Goal: Check status: Check status

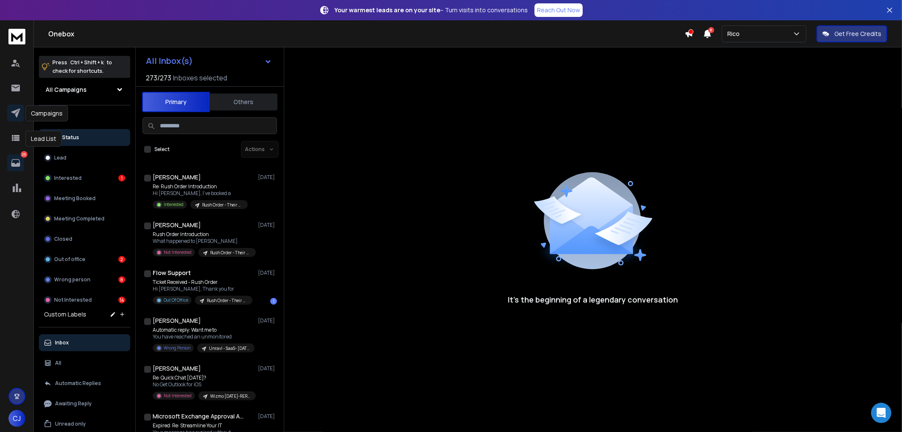
click at [18, 113] on icon at bounding box center [15, 112] width 9 height 9
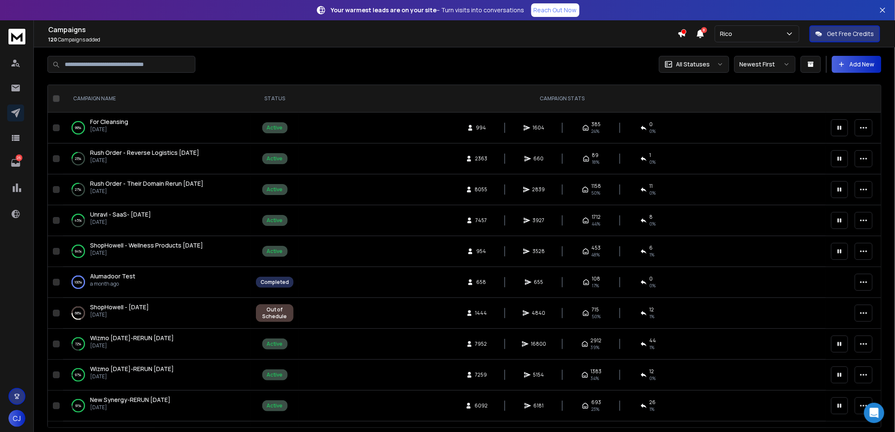
click at [392, 126] on div "994 1604 385 24 % 0 0 %" at bounding box center [562, 128] width 517 height 14
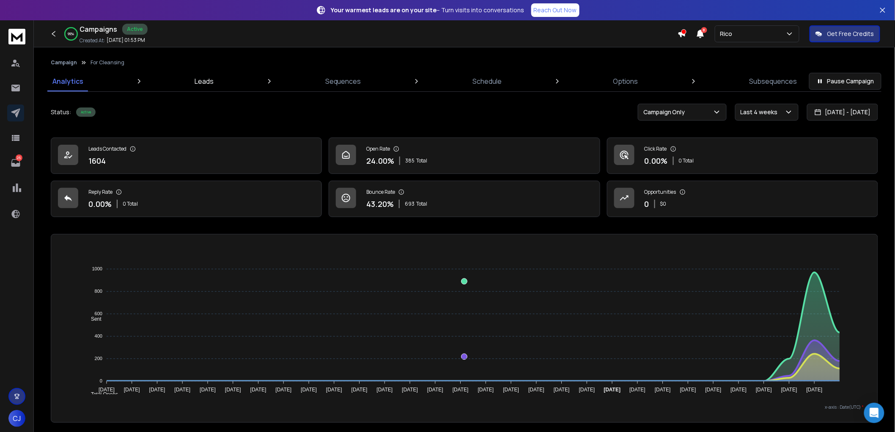
click at [204, 81] on p "Leads" at bounding box center [204, 81] width 19 height 10
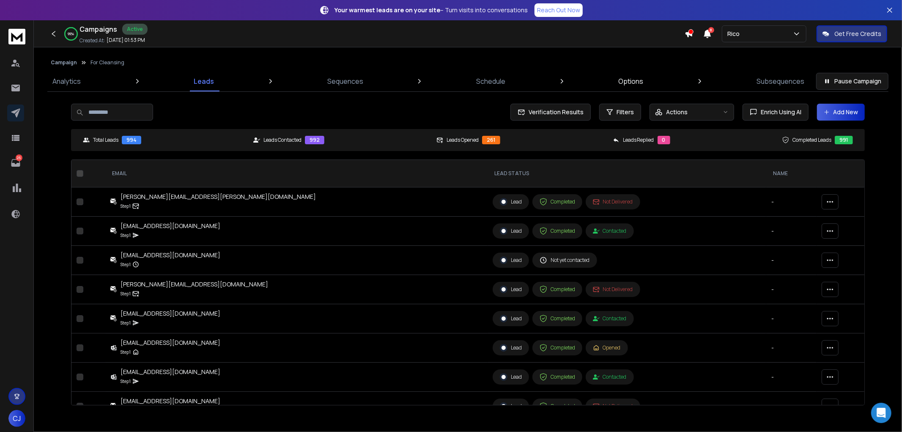
click at [627, 85] on p "Options" at bounding box center [631, 81] width 25 height 10
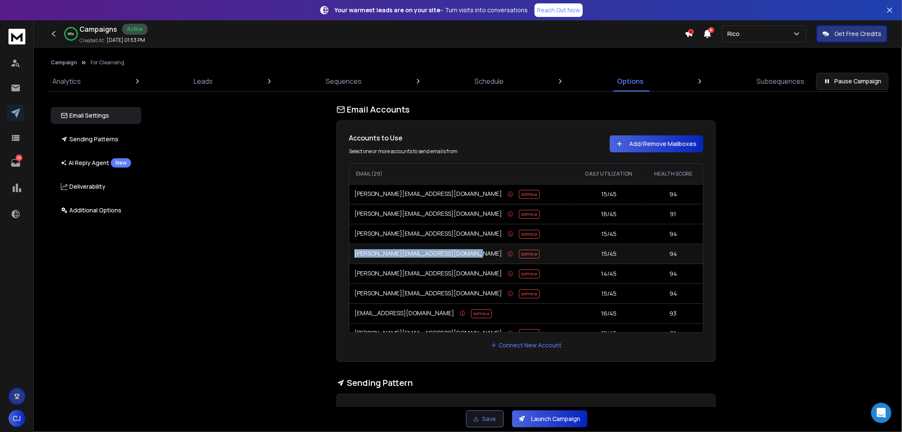
drag, startPoint x: 454, startPoint y: 251, endPoint x: 348, endPoint y: 253, distance: 106.2
click at [349, 253] on td "peter@advertising.prospekture.online SMTP Error" at bounding box center [461, 254] width 225 height 20
copy p "peter@advertising.prospekture.online"
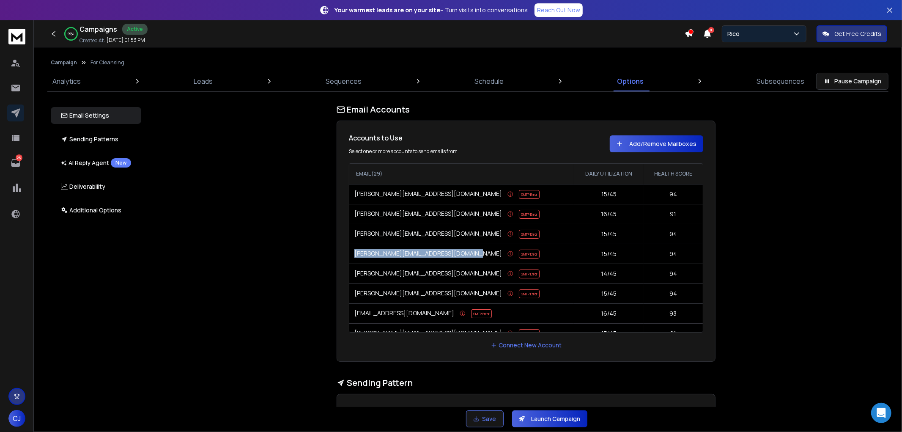
click at [767, 35] on div "Rico" at bounding box center [764, 34] width 74 height 8
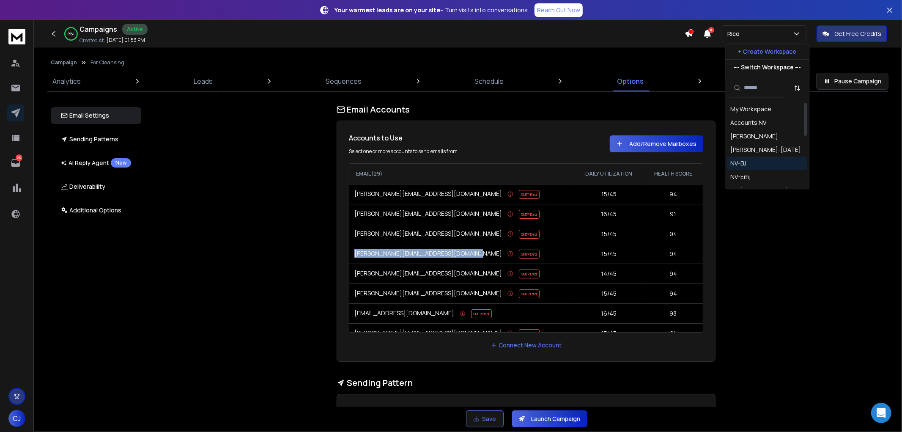
click at [756, 162] on div "NV-BJ" at bounding box center [767, 163] width 80 height 14
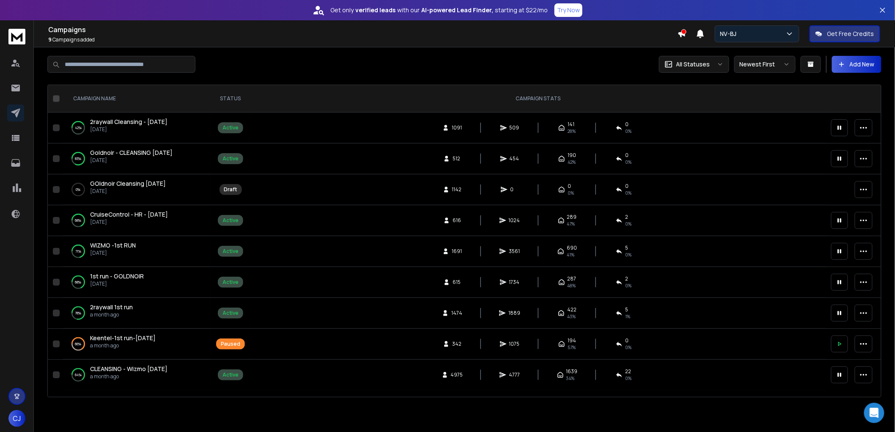
click at [757, 33] on div "NV-BJ" at bounding box center [757, 34] width 74 height 8
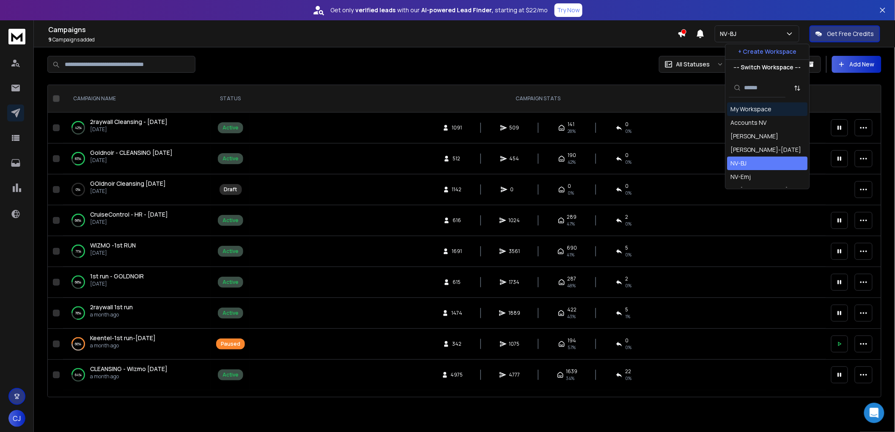
click at [406, 57] on div at bounding box center [255, 64] width 417 height 17
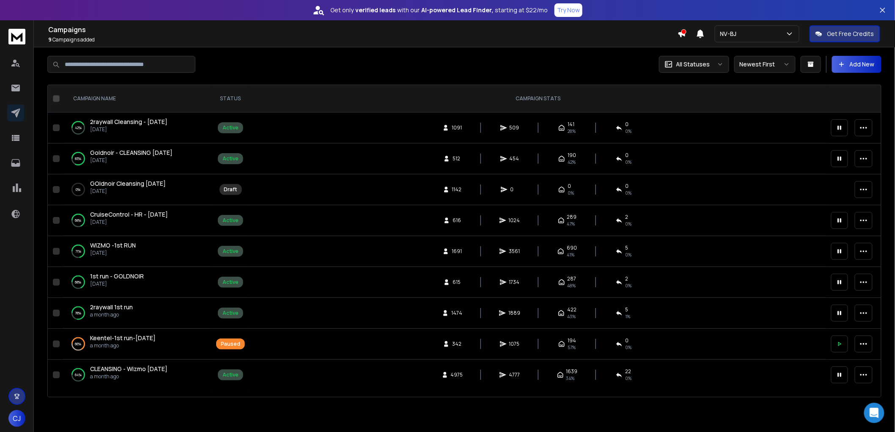
click at [341, 124] on div "1091 509 141 28 % 0 0 %" at bounding box center [538, 128] width 566 height 14
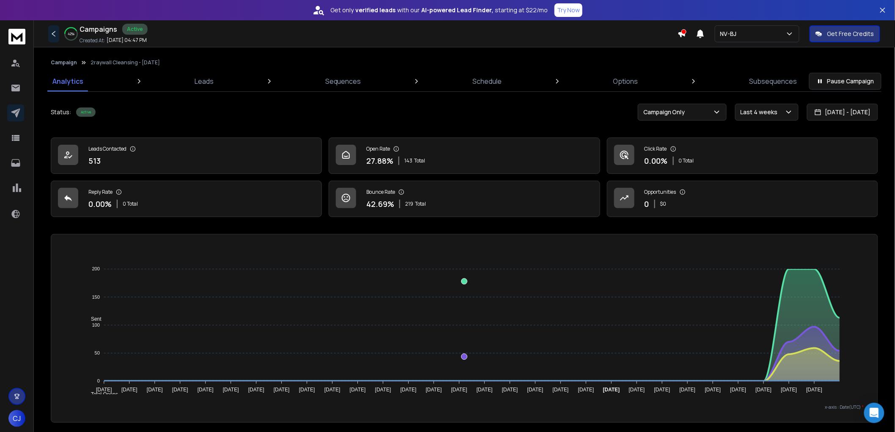
click at [52, 32] on icon at bounding box center [54, 34] width 8 height 8
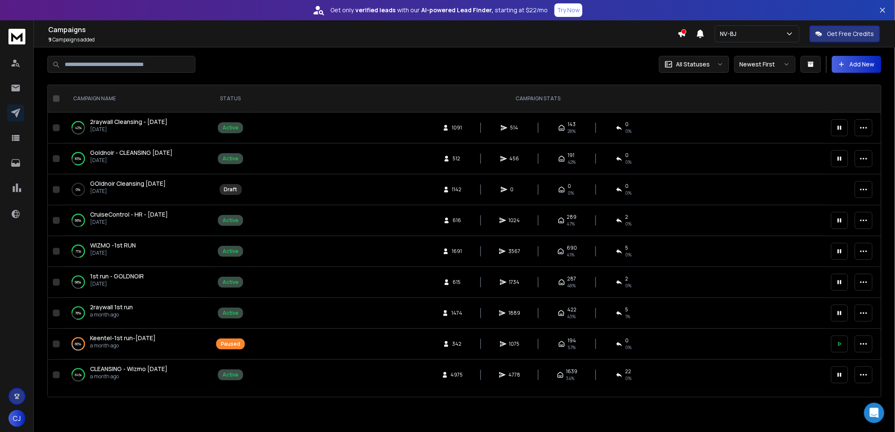
click at [195, 124] on div "42 % 2raywall Cleansing - [DATE] [DATE]" at bounding box center [136, 128] width 131 height 20
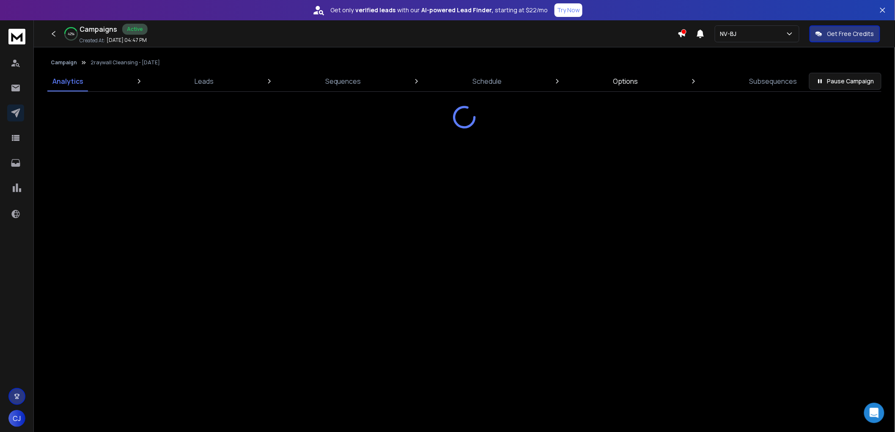
click at [632, 84] on p "Options" at bounding box center [625, 81] width 25 height 10
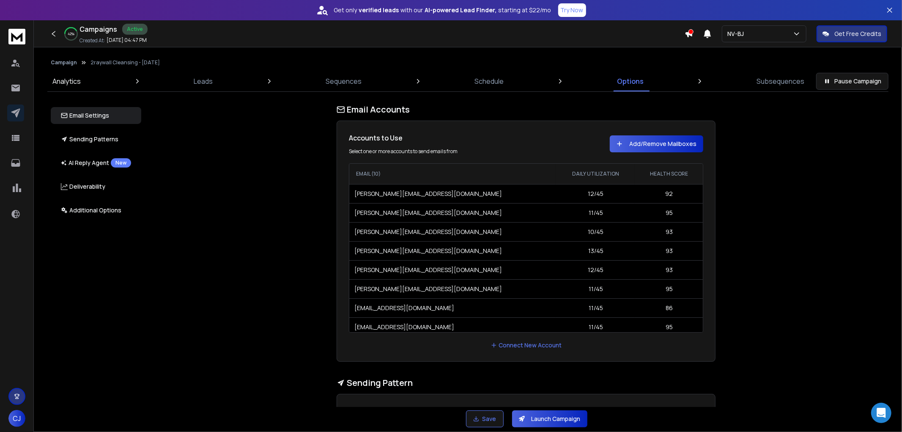
click at [61, 79] on p "Analytics" at bounding box center [66, 81] width 28 height 10
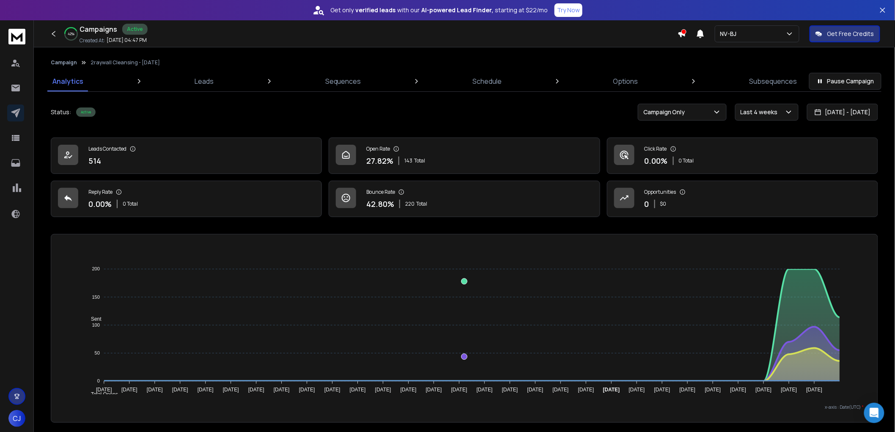
click at [56, 66] on button "Campaign" at bounding box center [64, 62] width 26 height 7
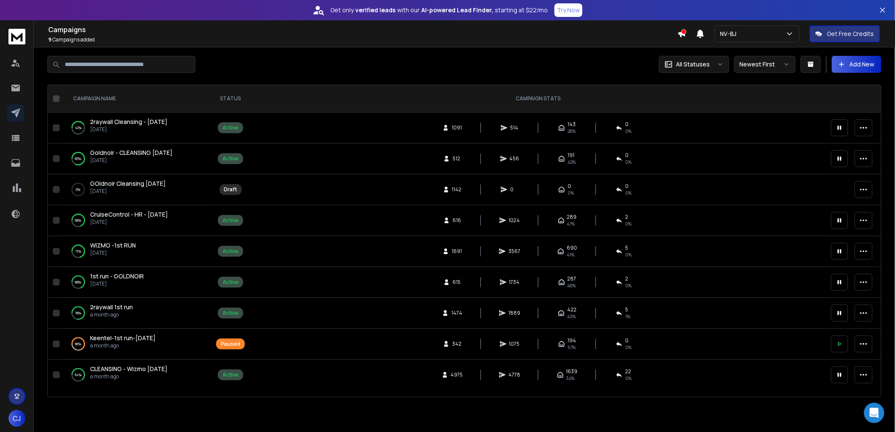
click at [187, 217] on div "68 % CruiseControl - HR - [DATE] [DATE]" at bounding box center [136, 220] width 131 height 20
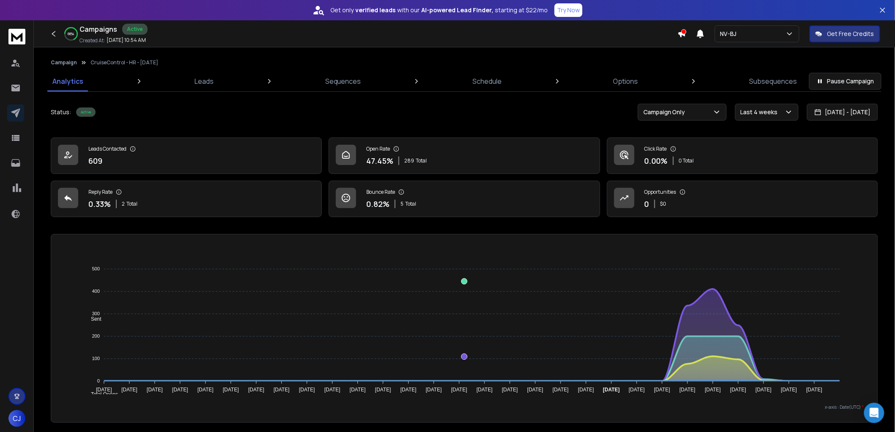
click at [70, 61] on button "Campaign" at bounding box center [64, 62] width 26 height 7
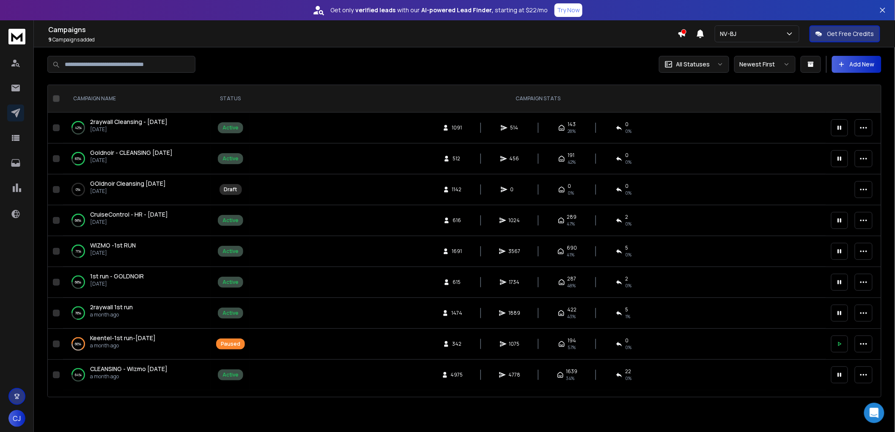
click at [333, 126] on div "1091 514 143 28 % 0 0 %" at bounding box center [538, 128] width 566 height 14
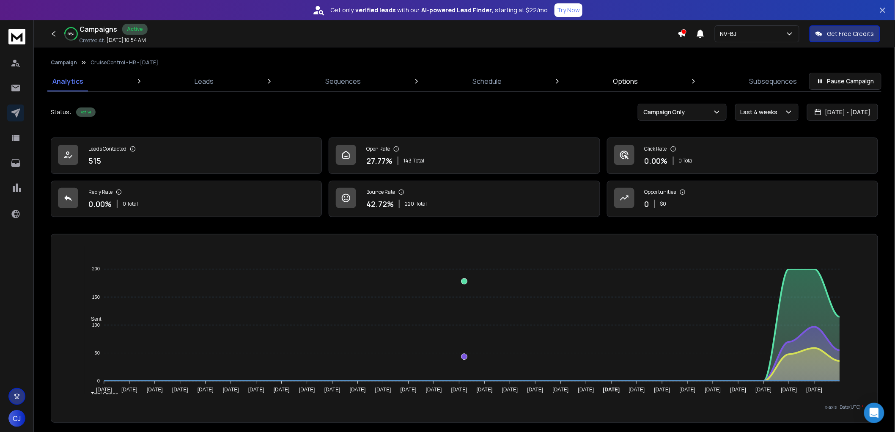
click at [626, 82] on p "Options" at bounding box center [625, 81] width 25 height 10
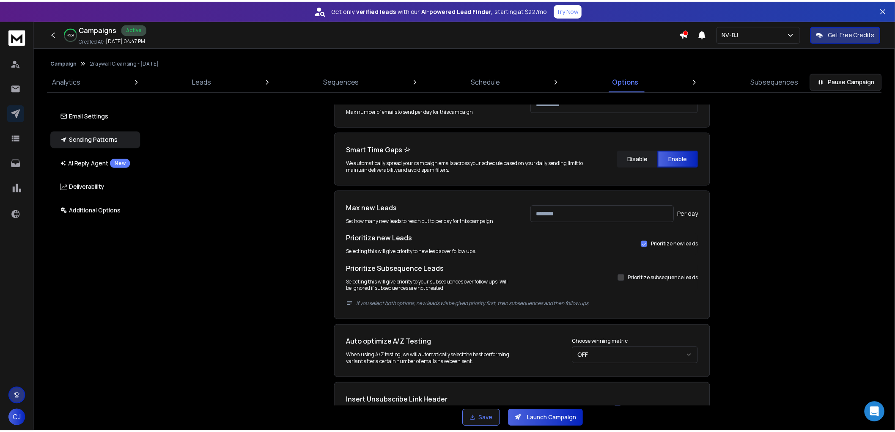
scroll to position [436, 0]
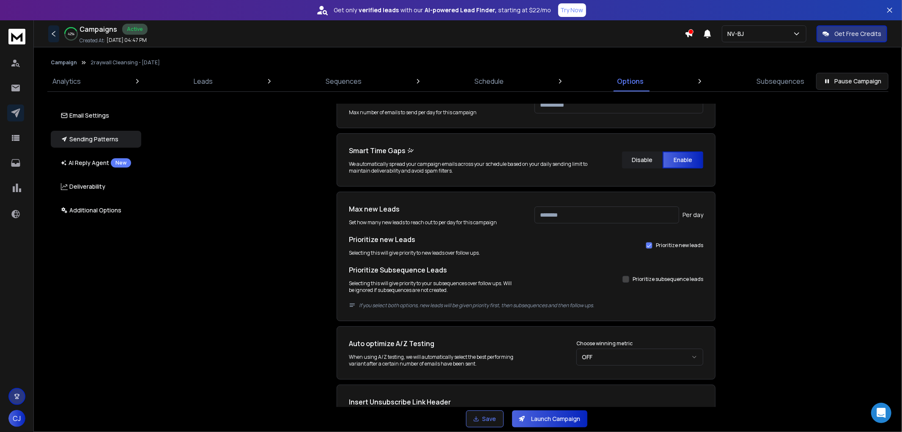
click at [53, 35] on icon at bounding box center [54, 34] width 8 height 8
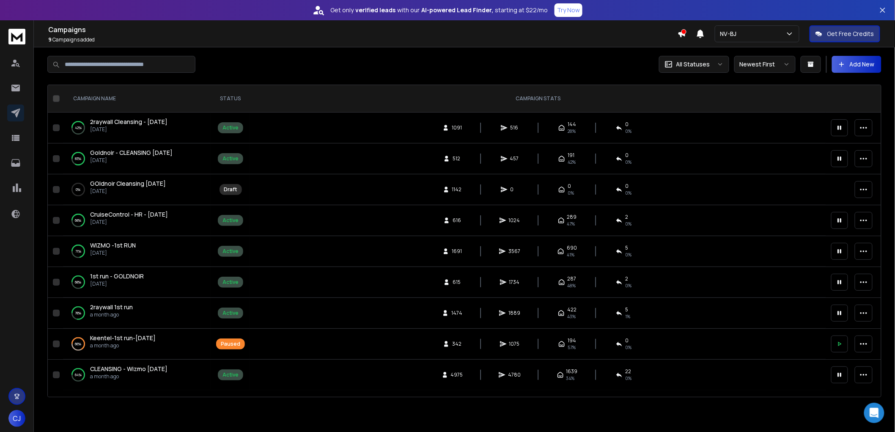
click at [166, 222] on div "68 % CruiseControl - HR - [DATE] [DATE]" at bounding box center [136, 220] width 131 height 20
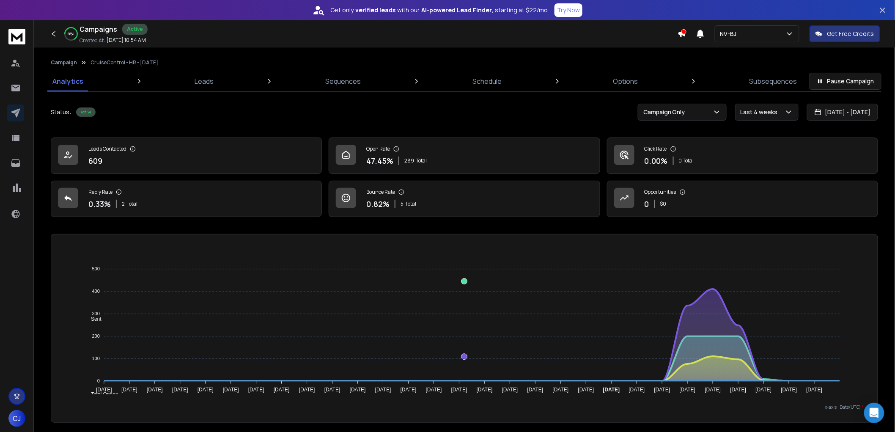
click at [57, 64] on button "Campaign" at bounding box center [64, 62] width 26 height 7
